Goal: Task Accomplishment & Management: Manage account settings

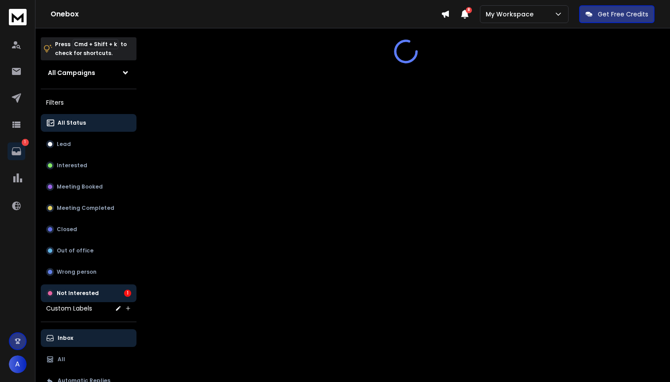
click at [93, 292] on div "All Status Lead Interested Meeting Booked Meeting Completed Closed Out of offic…" at bounding box center [89, 208] width 96 height 188
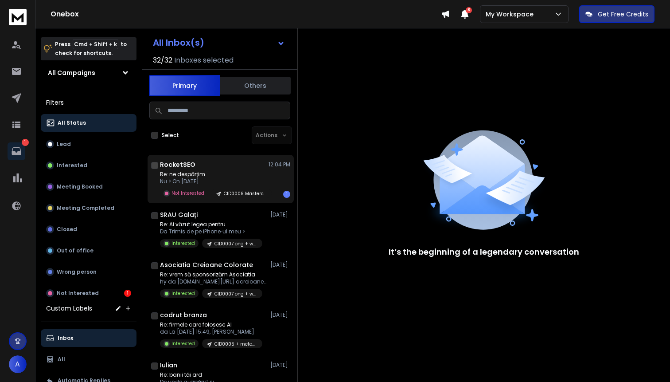
click at [219, 172] on p "Re: ne despărțim" at bounding box center [213, 174] width 106 height 7
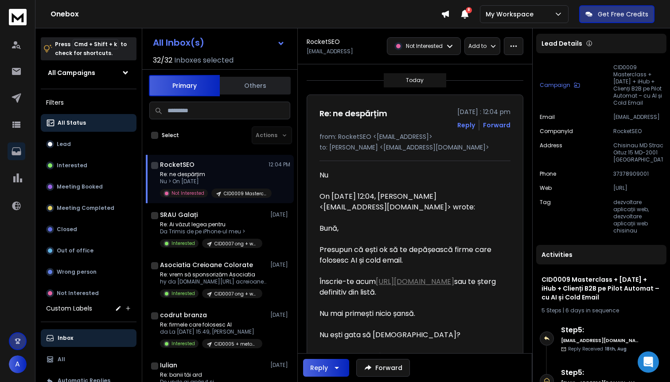
drag, startPoint x: 410, startPoint y: 138, endPoint x: 452, endPoint y: 137, distance: 42.1
click at [452, 137] on p "from: RocketSEO <welcome@rocketseo.md>" at bounding box center [415, 136] width 191 height 9
copy p "rocketseo.md"
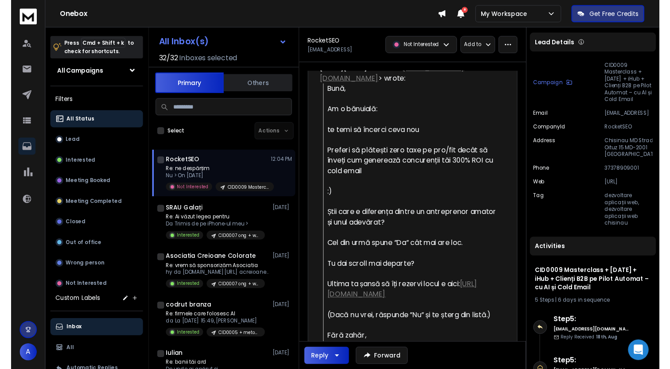
scroll to position [409, 0]
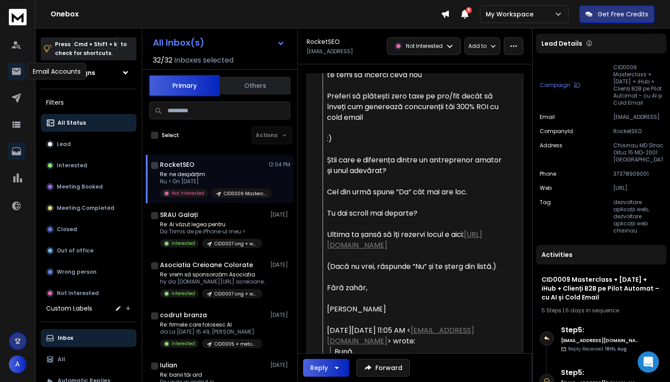
click at [18, 73] on icon at bounding box center [16, 71] width 9 height 7
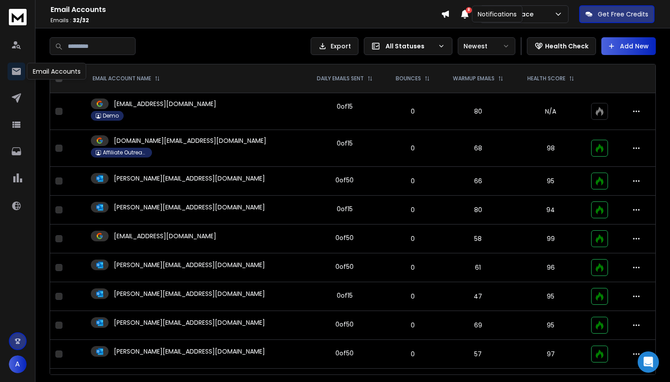
click at [468, 14] on icon at bounding box center [465, 13] width 8 height 9
click at [335, 26] on body "Get only verified leads with our AI-powered Lead Finder, starting at $22/mo Try…" at bounding box center [335, 191] width 670 height 382
click at [449, 14] on icon at bounding box center [445, 14] width 7 height 7
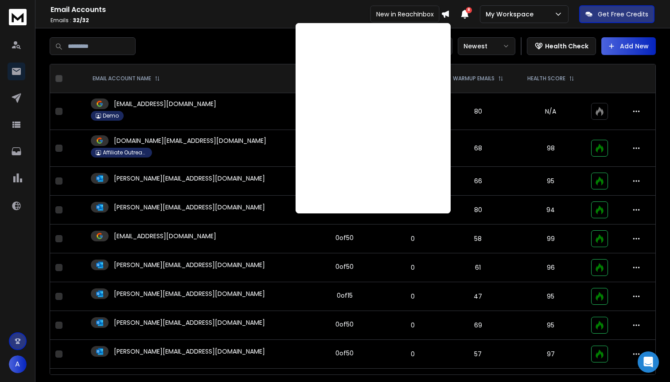
click at [254, 29] on div "Export All Statuses Newest Health Check Add New EMAIL ACCOUNT NAME DAILY EMAILS…" at bounding box center [352, 205] width 635 height 355
